Goal: Communication & Community: Answer question/provide support

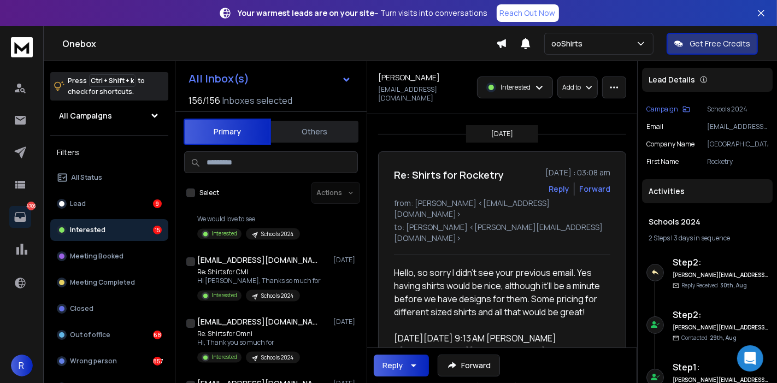
click at [383, 365] on div "Reply" at bounding box center [402, 365] width 38 height 13
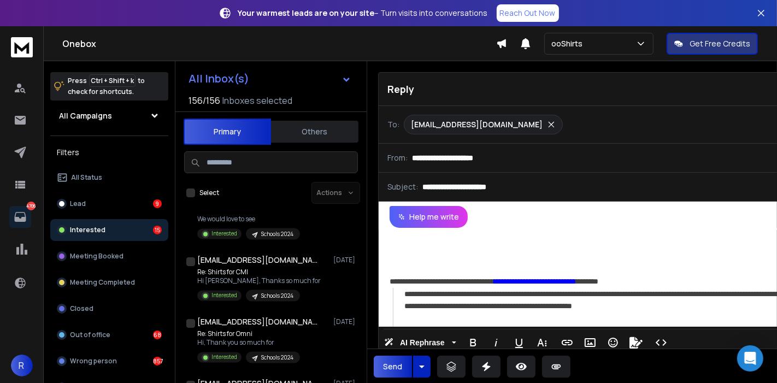
click at [374, 360] on button "Send" at bounding box center [393, 367] width 38 height 22
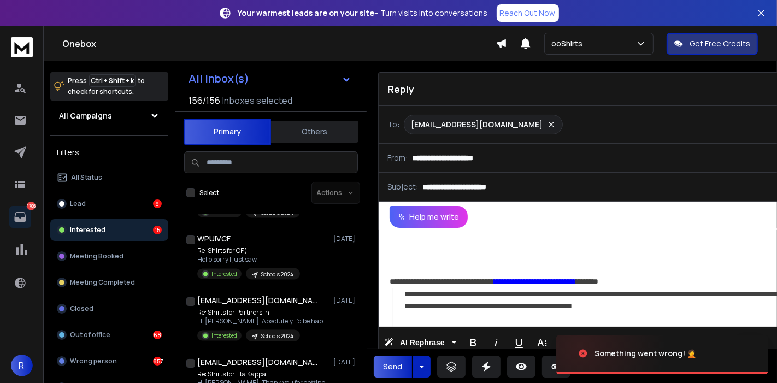
scroll to position [29495, 0]
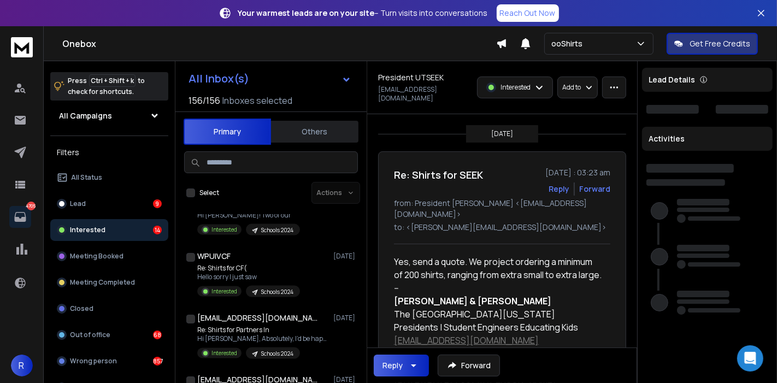
click at [374, 364] on button "Reply" at bounding box center [401, 366] width 55 height 22
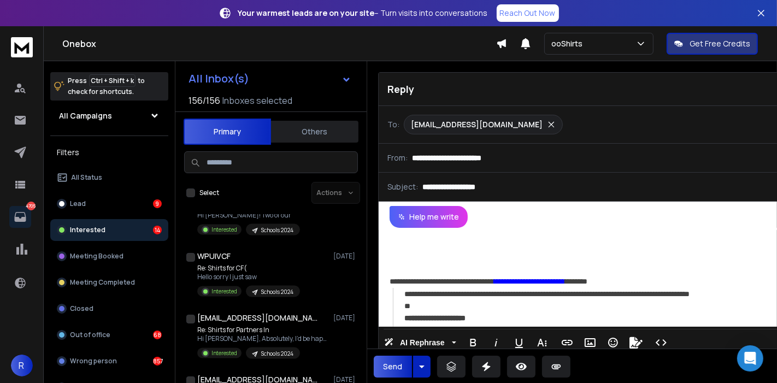
click at [374, 359] on button "Send" at bounding box center [393, 367] width 38 height 22
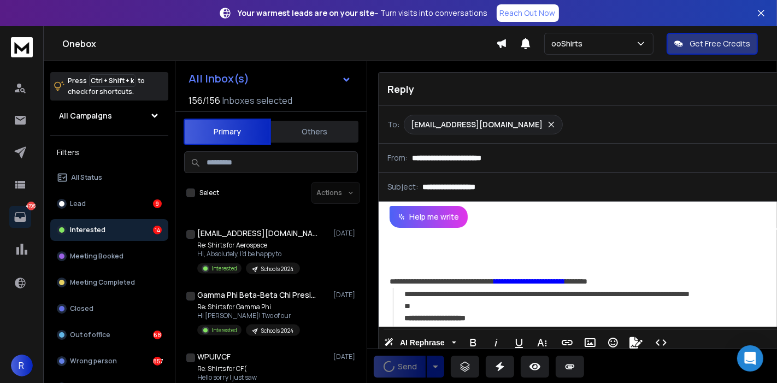
scroll to position [29374, 0]
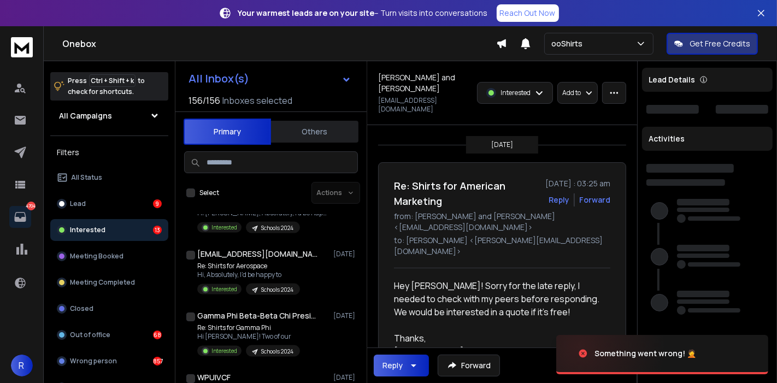
click at [383, 368] on div "Reply" at bounding box center [393, 365] width 20 height 11
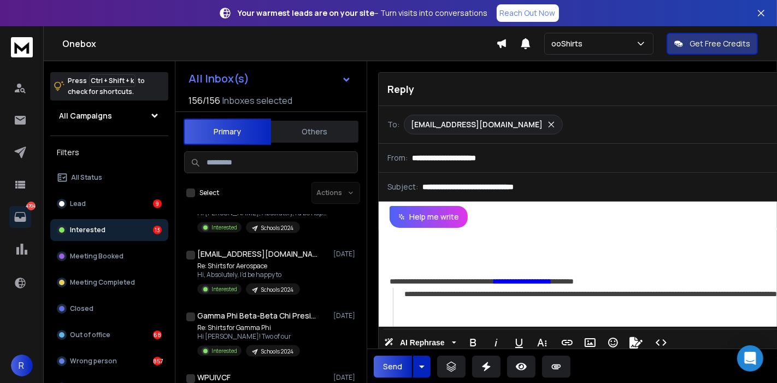
click at [374, 362] on button "Send" at bounding box center [393, 367] width 38 height 22
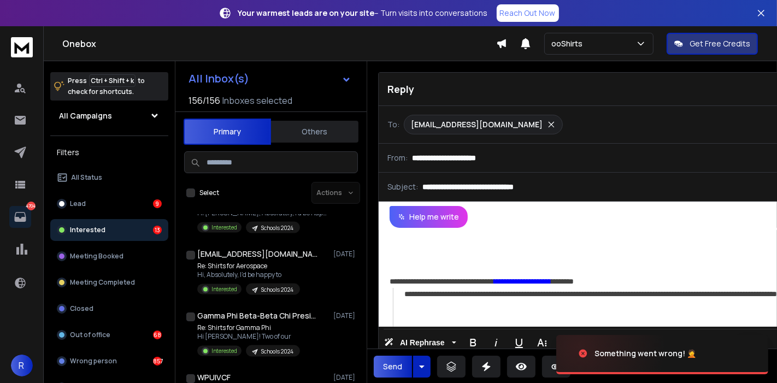
click at [374, 357] on button "Send" at bounding box center [393, 367] width 38 height 22
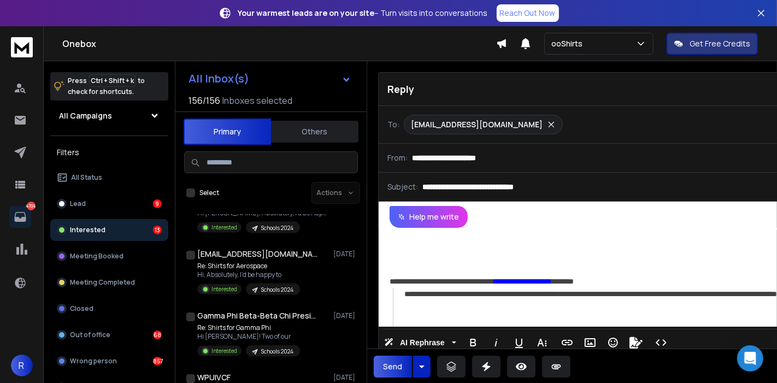
click at [374, 361] on button "Send" at bounding box center [393, 367] width 38 height 22
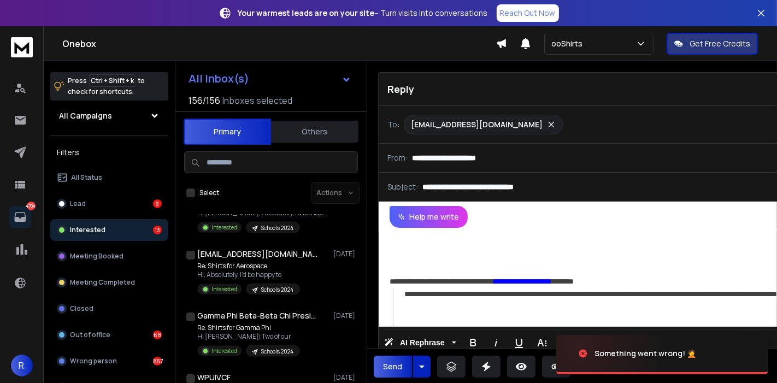
click at [411, 119] on p "[EMAIL_ADDRESS][DOMAIN_NAME]" at bounding box center [477, 124] width 132 height 11
copy p "gmail"
click at [547, 120] on icon at bounding box center [551, 124] width 9 height 9
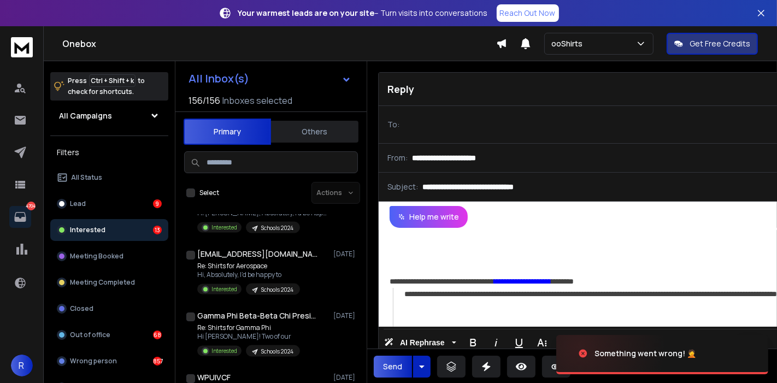
click at [404, 115] on input at bounding box center [442, 125] width 77 height 20
paste input "**********"
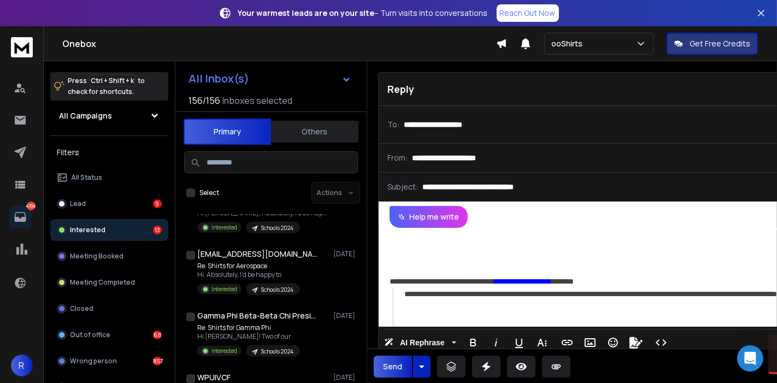
scroll to position [0, 6]
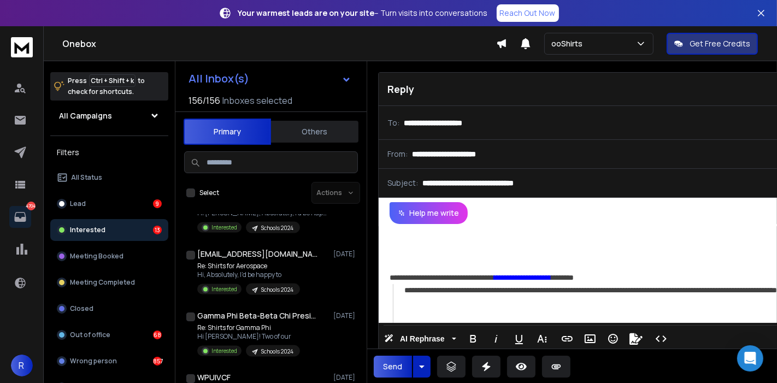
type input "**********"
click at [374, 360] on button "Send" at bounding box center [393, 367] width 38 height 22
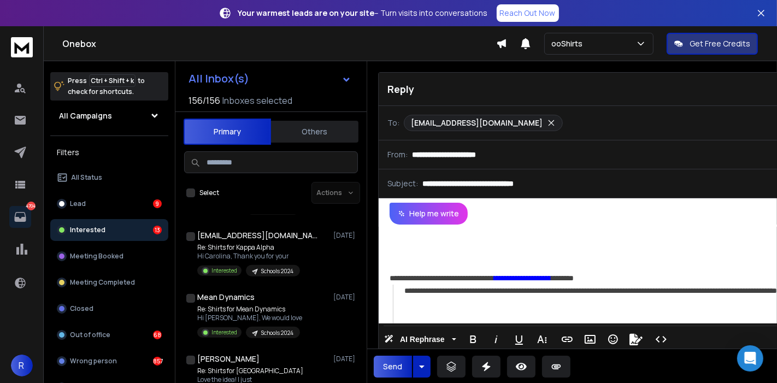
scroll to position [29070, 0]
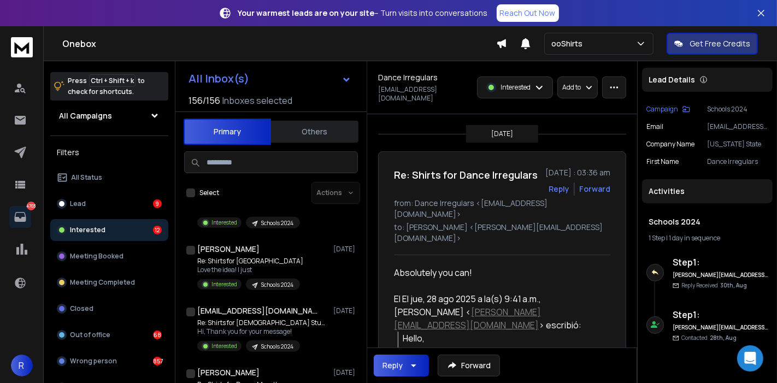
click at [374, 363] on button "Reply" at bounding box center [401, 366] width 55 height 22
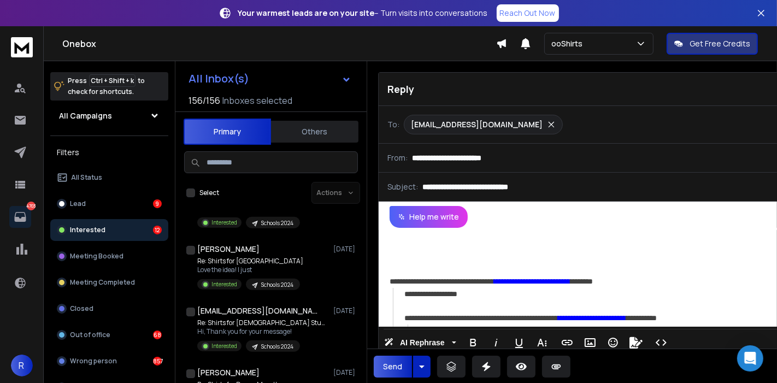
click at [374, 363] on button "Send" at bounding box center [393, 367] width 38 height 22
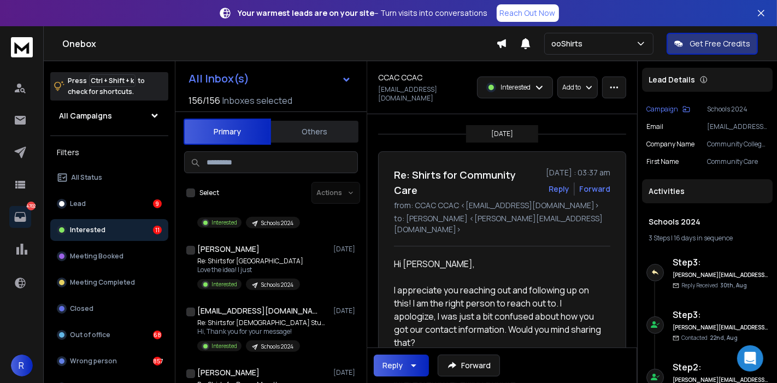
click at [374, 362] on button "Reply" at bounding box center [401, 366] width 55 height 22
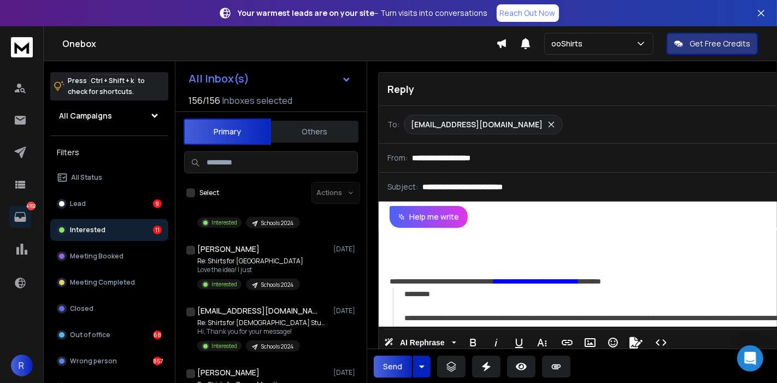
click at [374, 363] on button "Send" at bounding box center [393, 367] width 38 height 22
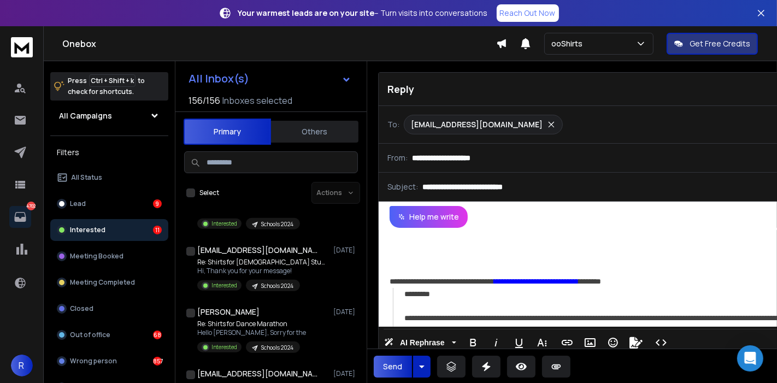
scroll to position [29191, 0]
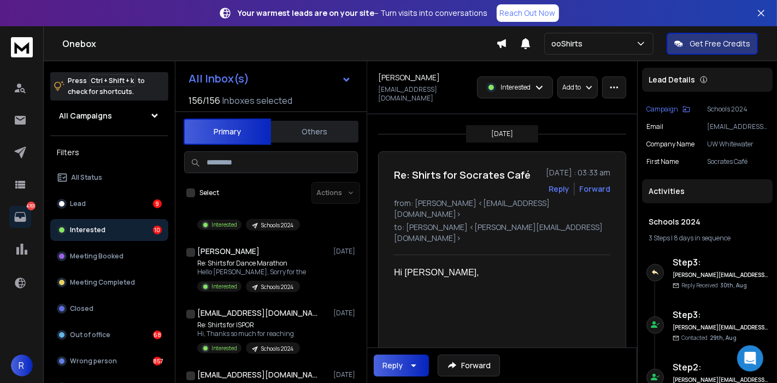
click at [383, 368] on div "Reply" at bounding box center [393, 365] width 20 height 11
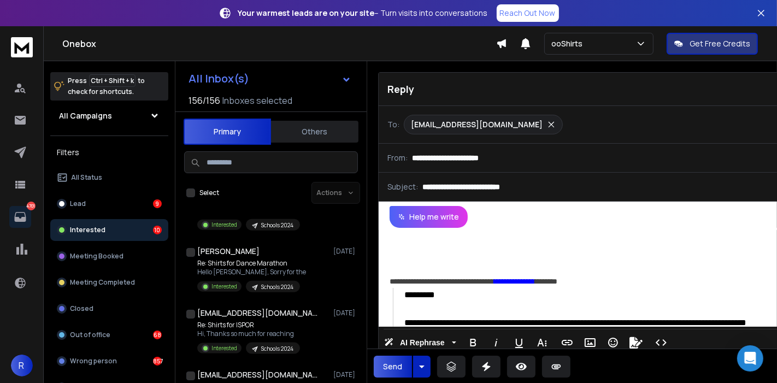
click at [374, 362] on button "Send" at bounding box center [393, 367] width 38 height 22
